Goal: Find specific page/section: Find specific page/section

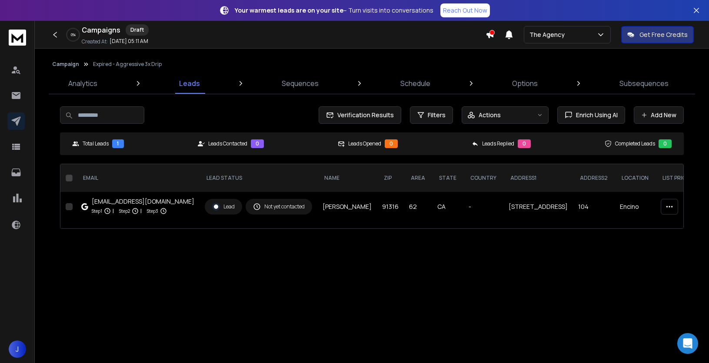
click at [627, 289] on div "Your warmest leads are on your site – Turn visits into conversations Reach Out …" at bounding box center [354, 181] width 709 height 363
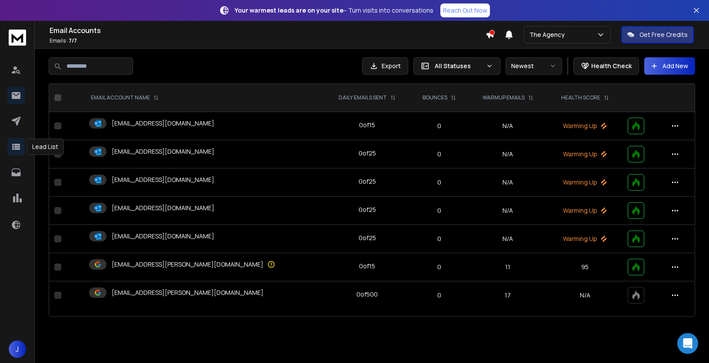
click at [16, 147] on icon at bounding box center [16, 147] width 8 height 6
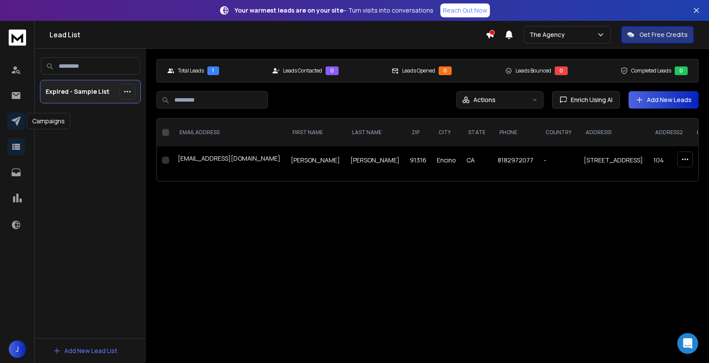
click at [15, 113] on link at bounding box center [15, 121] width 17 height 17
